Goal: Information Seeking & Learning: Find specific fact

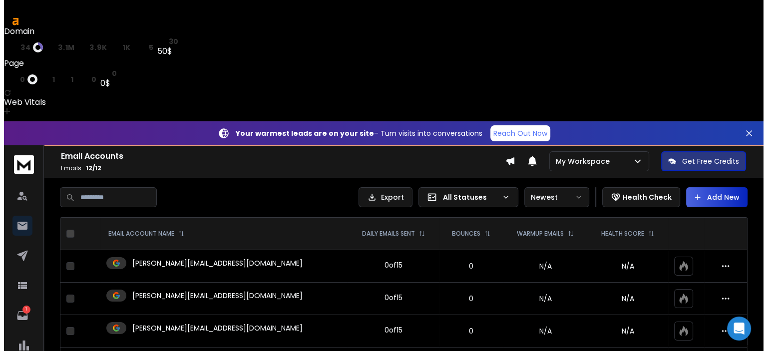
scroll to position [178, 0]
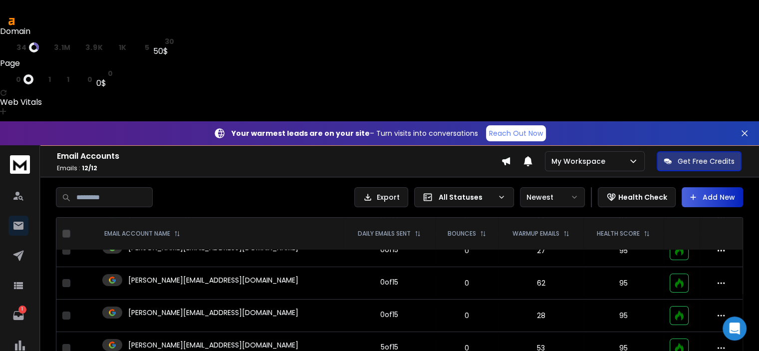
drag, startPoint x: 263, startPoint y: 273, endPoint x: 128, endPoint y: 271, distance: 134.8
copy p "[PERSON_NAME][EMAIL_ADDRESS][DOMAIN_NAME]"
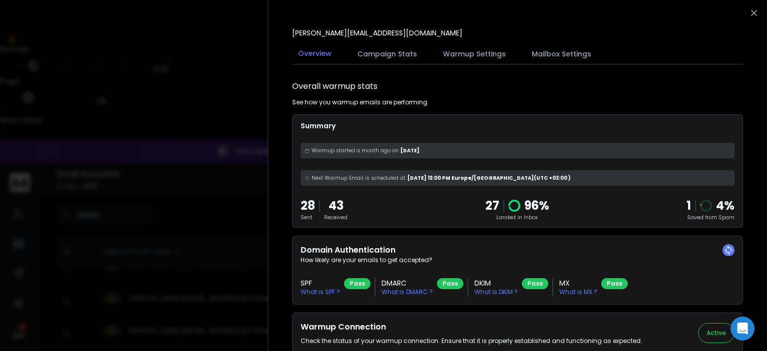
click at [218, 251] on div at bounding box center [383, 175] width 767 height 351
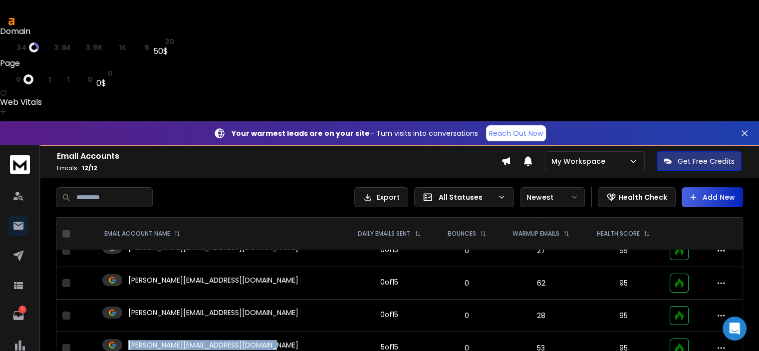
drag, startPoint x: 279, startPoint y: 239, endPoint x: 128, endPoint y: 243, distance: 150.8
click at [128, 339] on div "[PERSON_NAME][EMAIL_ADDRESS][DOMAIN_NAME]" at bounding box center [219, 345] width 235 height 12
copy p "[PERSON_NAME][EMAIL_ADDRESS][DOMAIN_NAME]"
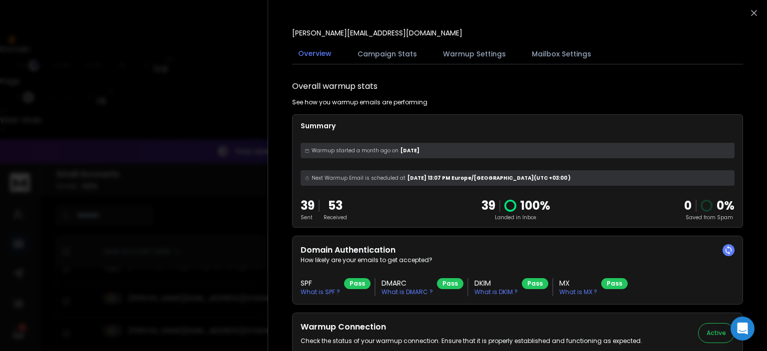
click at [230, 97] on div at bounding box center [383, 175] width 767 height 351
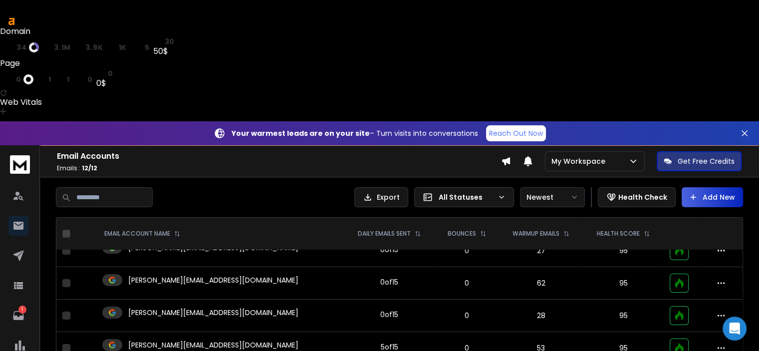
click at [64, 344] on button "button" at bounding box center [66, 348] width 8 height 8
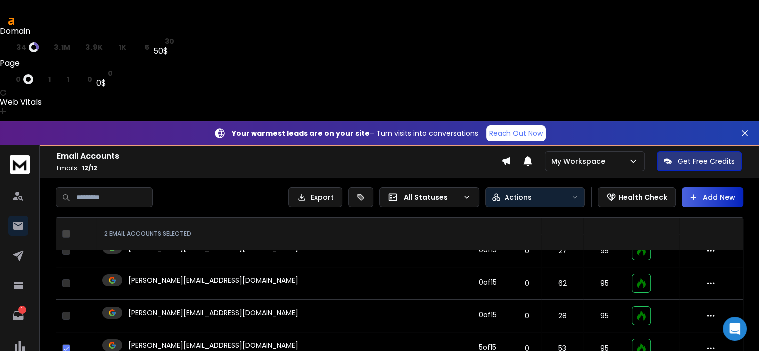
click at [577, 196] on icon "button" at bounding box center [575, 196] width 3 height 1
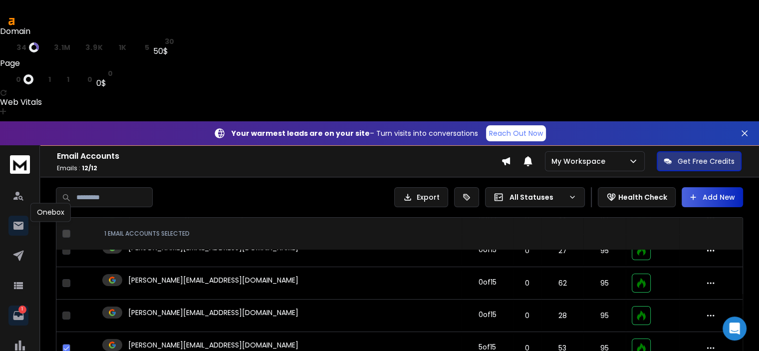
click at [13, 311] on icon at bounding box center [18, 315] width 10 height 9
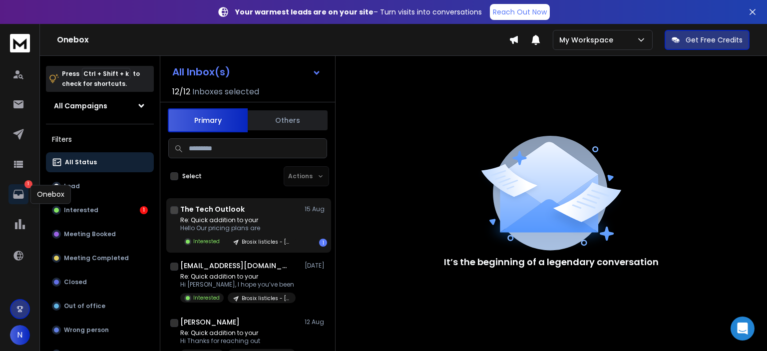
click at [240, 223] on p "Re: Quick addition to your" at bounding box center [237, 220] width 115 height 8
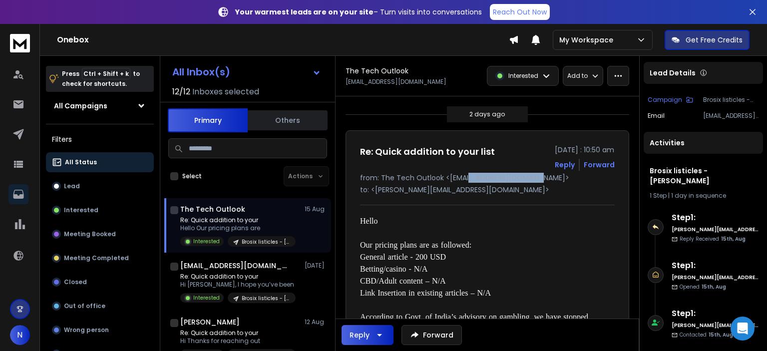
drag, startPoint x: 541, startPoint y: 177, endPoint x: 470, endPoint y: 176, distance: 71.4
click at [470, 176] on p "from: The Tech Outlook <[EMAIL_ADDRESS][DOMAIN_NAME]>" at bounding box center [487, 178] width 255 height 10
copy p "[DOMAIN_NAME]"
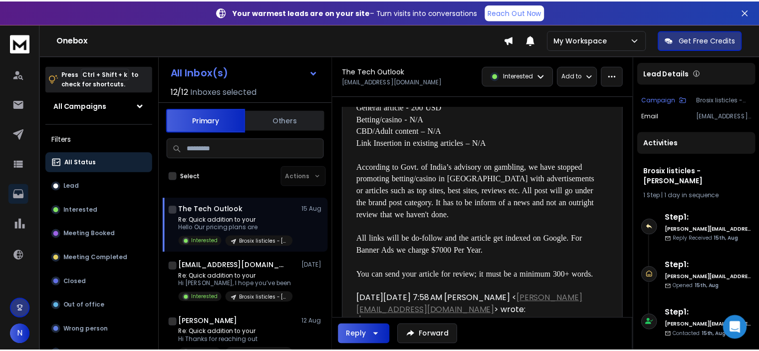
scroll to position [250, 0]
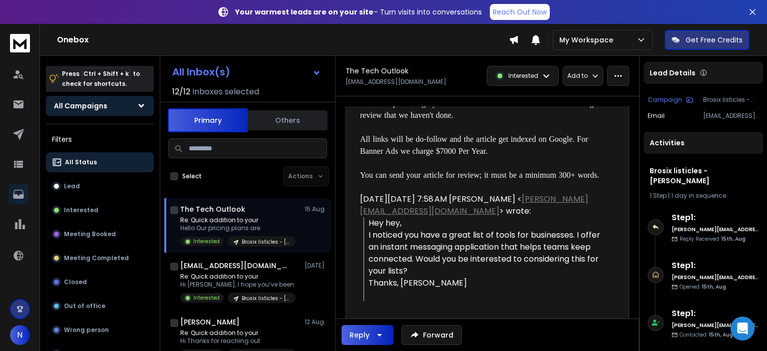
click at [108, 106] on button "All Campaigns" at bounding box center [100, 106] width 108 height 20
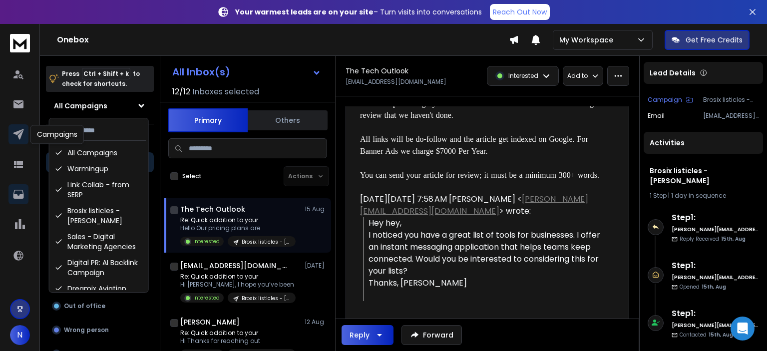
click at [19, 132] on icon at bounding box center [18, 134] width 10 height 10
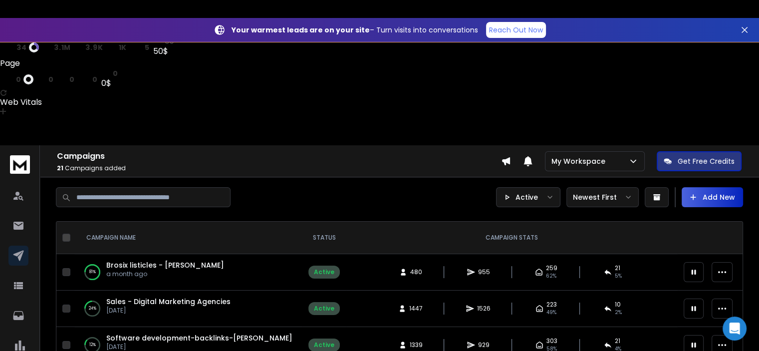
click at [168, 260] on span "Brosix listicles - [PERSON_NAME]" at bounding box center [165, 265] width 118 height 10
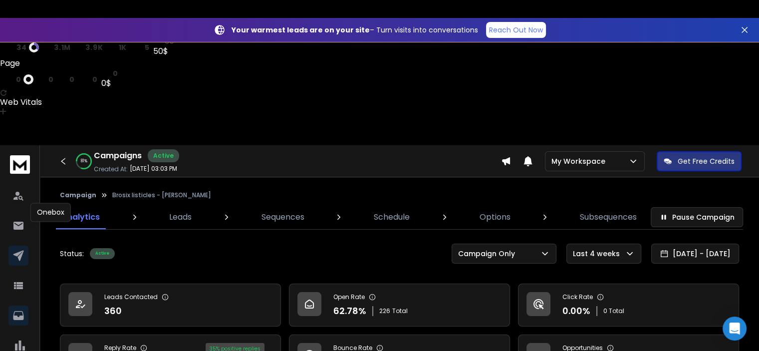
click at [17, 311] on icon at bounding box center [18, 315] width 10 height 9
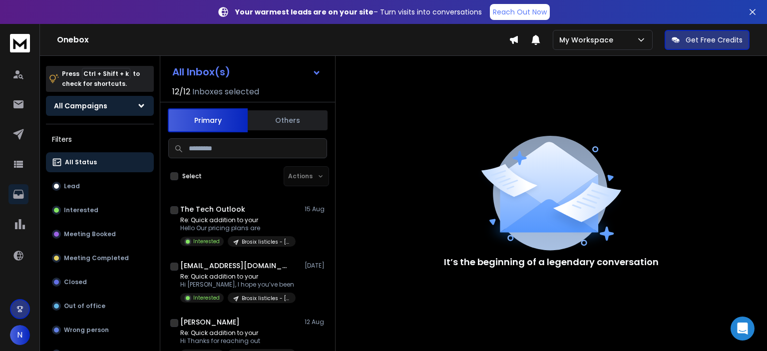
click at [97, 105] on h1 "All Campaigns" at bounding box center [80, 106] width 53 height 10
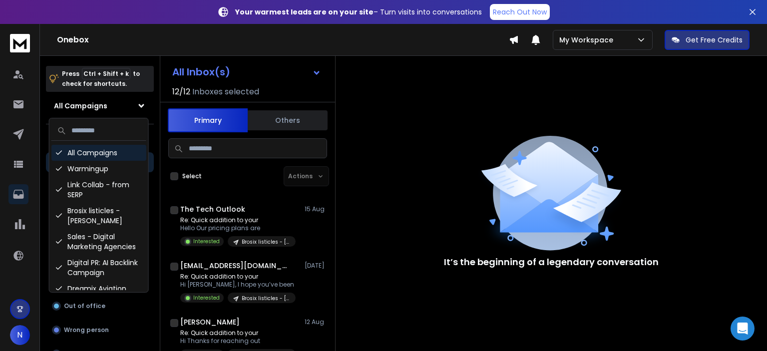
click at [56, 151] on icon at bounding box center [59, 153] width 8 height 8
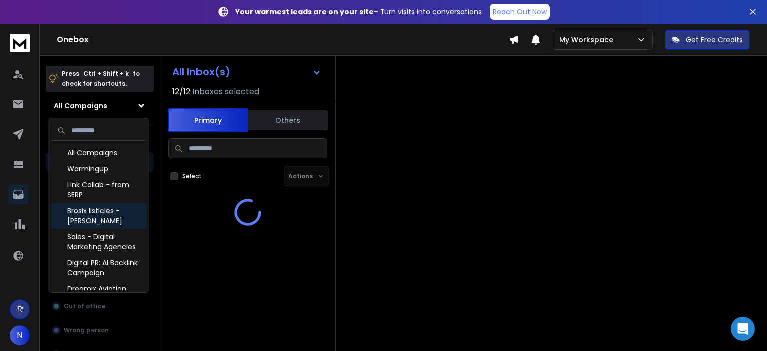
click at [70, 216] on div "Brosix listicles - [PERSON_NAME]" at bounding box center [98, 216] width 95 height 26
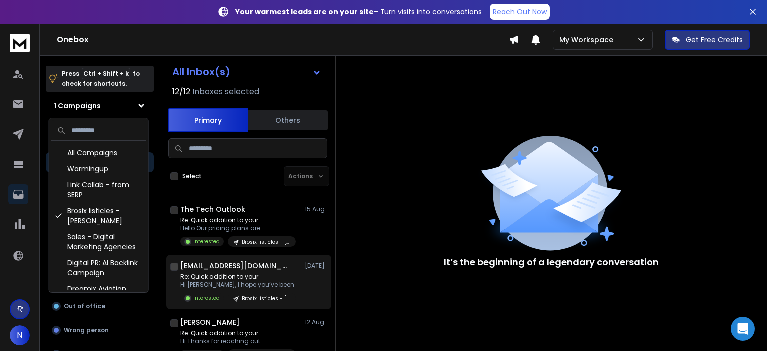
click at [252, 275] on p "Re: Quick addition to your" at bounding box center [237, 277] width 115 height 8
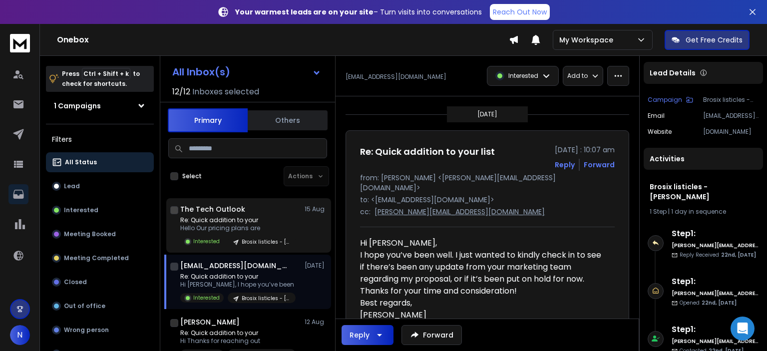
click at [244, 225] on p "Hello Our pricing plans are" at bounding box center [237, 228] width 115 height 8
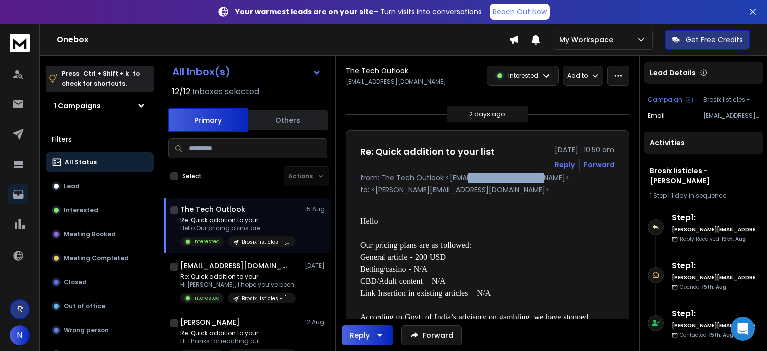
drag, startPoint x: 469, startPoint y: 178, endPoint x: 538, endPoint y: 181, distance: 68.5
click at [538, 181] on p "from: The Tech Outlook <[EMAIL_ADDRESS][DOMAIN_NAME]>" at bounding box center [487, 178] width 255 height 10
copy p "[DOMAIN_NAME]"
click at [140, 106] on icon at bounding box center [141, 105] width 9 height 9
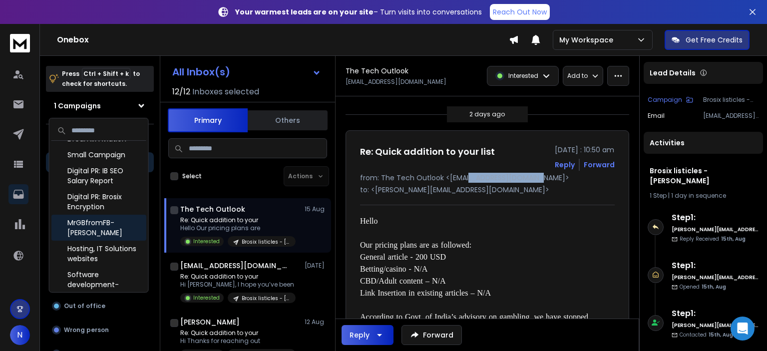
scroll to position [200, 0]
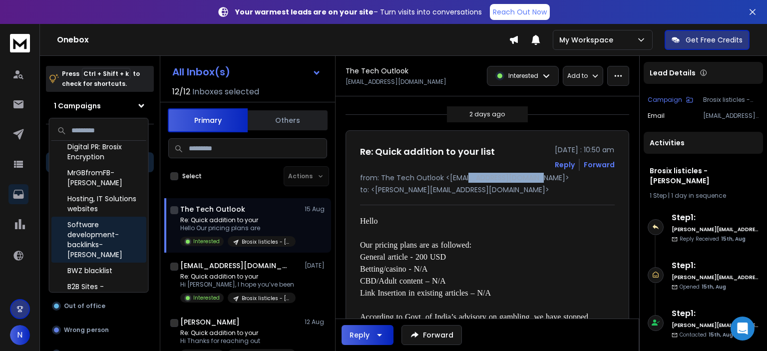
click at [87, 227] on div "Software development-backlinks-[PERSON_NAME]" at bounding box center [98, 240] width 95 height 46
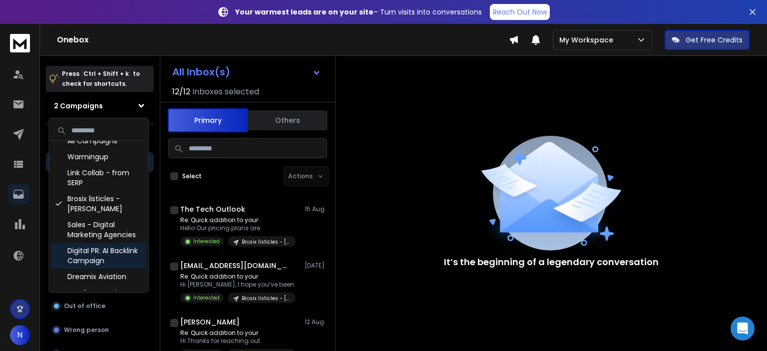
scroll to position [0, 0]
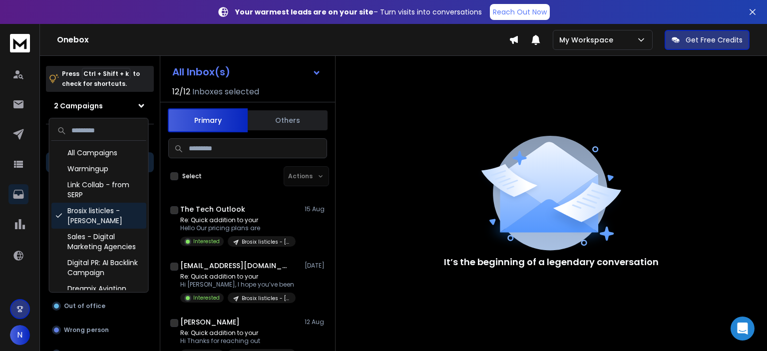
click at [82, 215] on div "Brosix listicles - [PERSON_NAME]" at bounding box center [98, 216] width 95 height 26
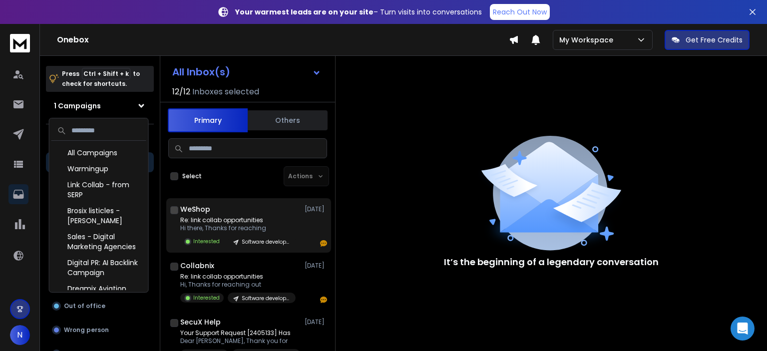
click at [239, 219] on p "Re: link collab opportunities" at bounding box center [237, 220] width 115 height 8
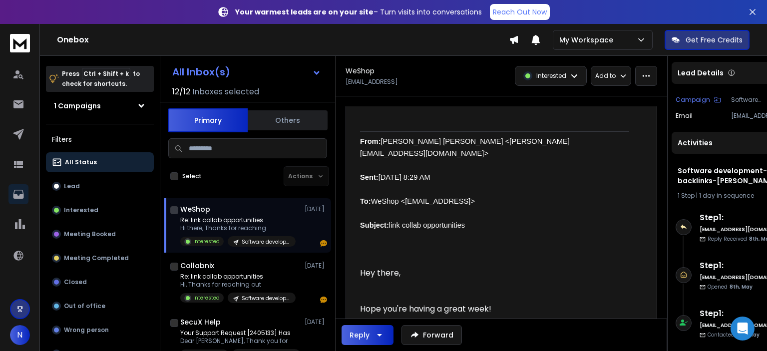
scroll to position [799, 0]
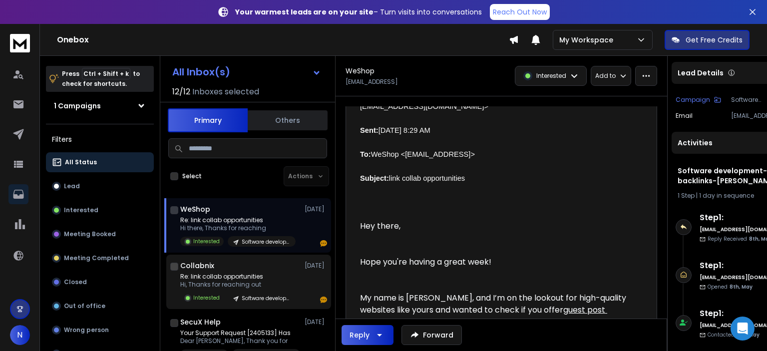
click at [264, 277] on p "Re: link collab opportunities" at bounding box center [237, 277] width 115 height 8
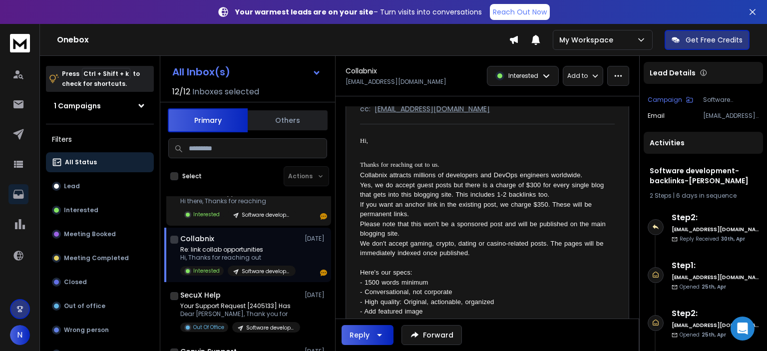
scroll to position [50, 0]
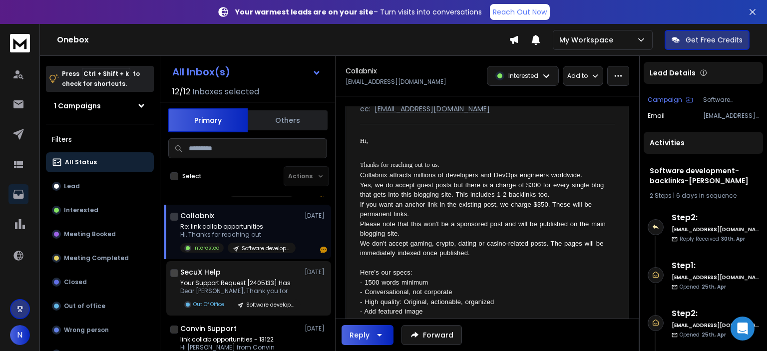
click at [257, 272] on div "SecuX Help [DATE]" at bounding box center [253, 272] width 147 height 10
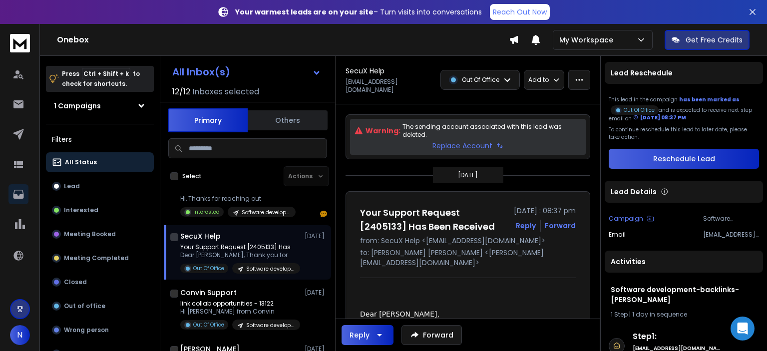
scroll to position [100, 0]
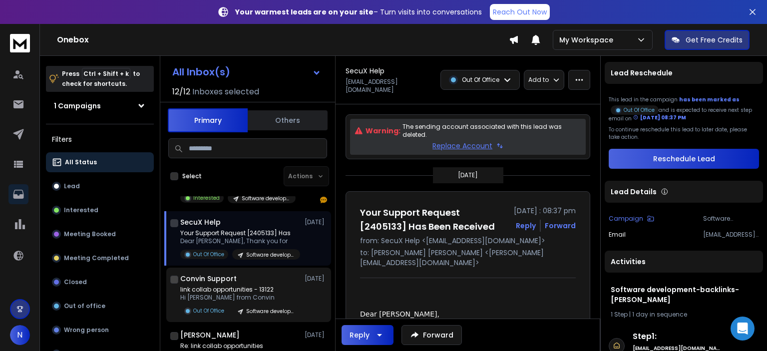
click at [261, 281] on div "Convin Support [DATE]" at bounding box center [253, 279] width 147 height 10
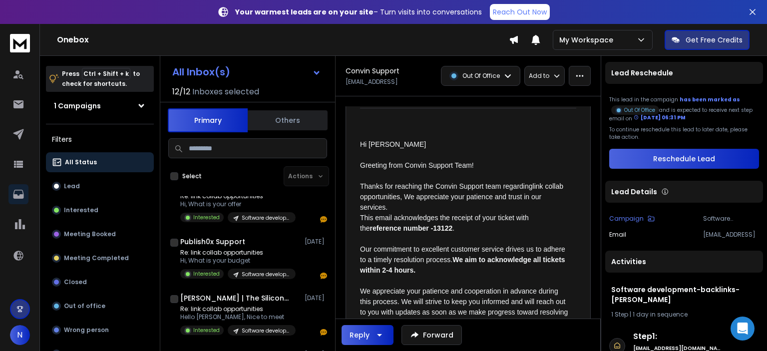
scroll to position [200, 0]
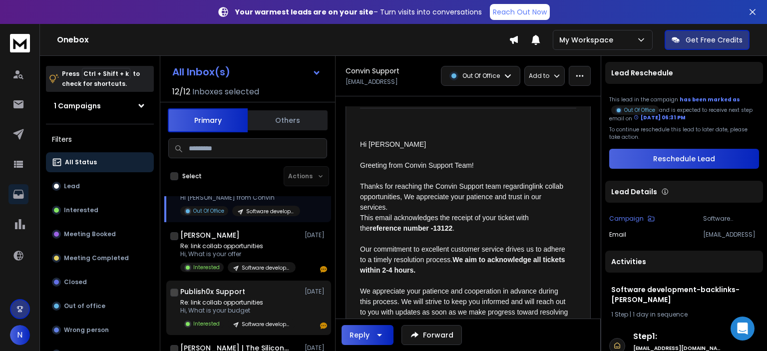
click at [263, 289] on div "Publish0x Support [DATE]" at bounding box center [253, 292] width 147 height 10
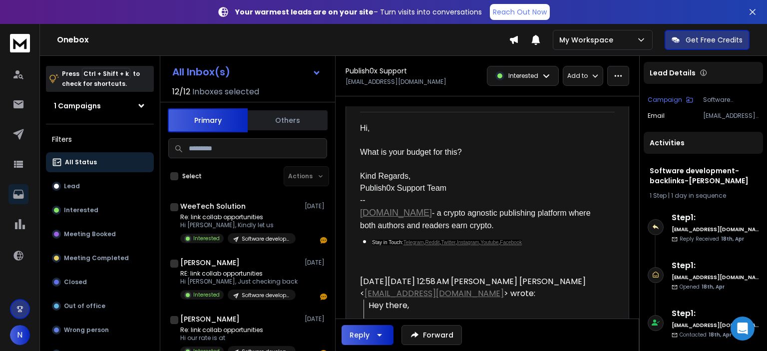
scroll to position [399, 0]
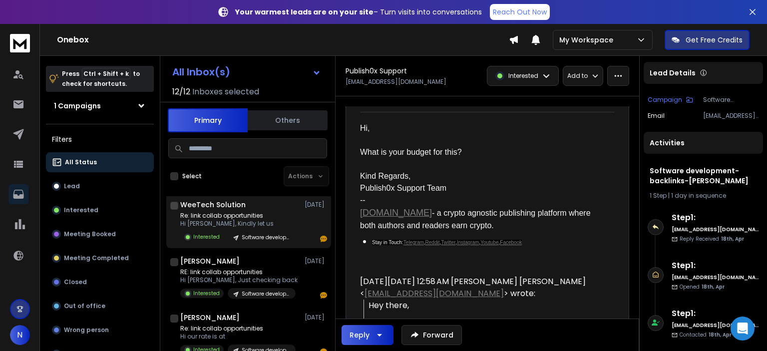
click at [224, 207] on h1 "WeeTech Solution" at bounding box center [212, 205] width 65 height 10
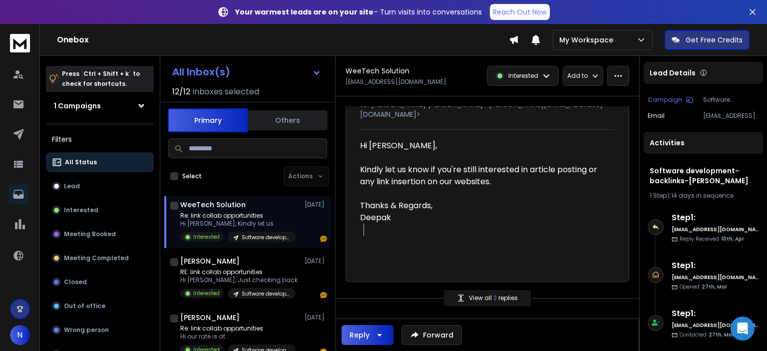
scroll to position [0, 0]
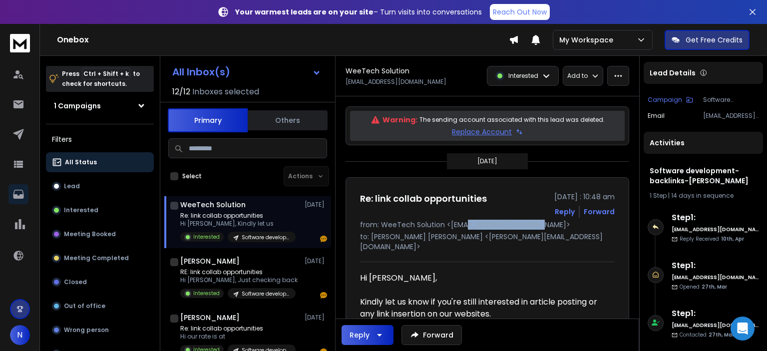
drag, startPoint x: 487, startPoint y: 225, endPoint x: 543, endPoint y: 224, distance: 55.4
click at [543, 224] on p "from: WeeTech Solution <[EMAIL_ADDRESS][DOMAIN_NAME]>" at bounding box center [487, 225] width 255 height 10
copy p "[DOMAIN_NAME]"
